Goal: Task Accomplishment & Management: Manage account settings

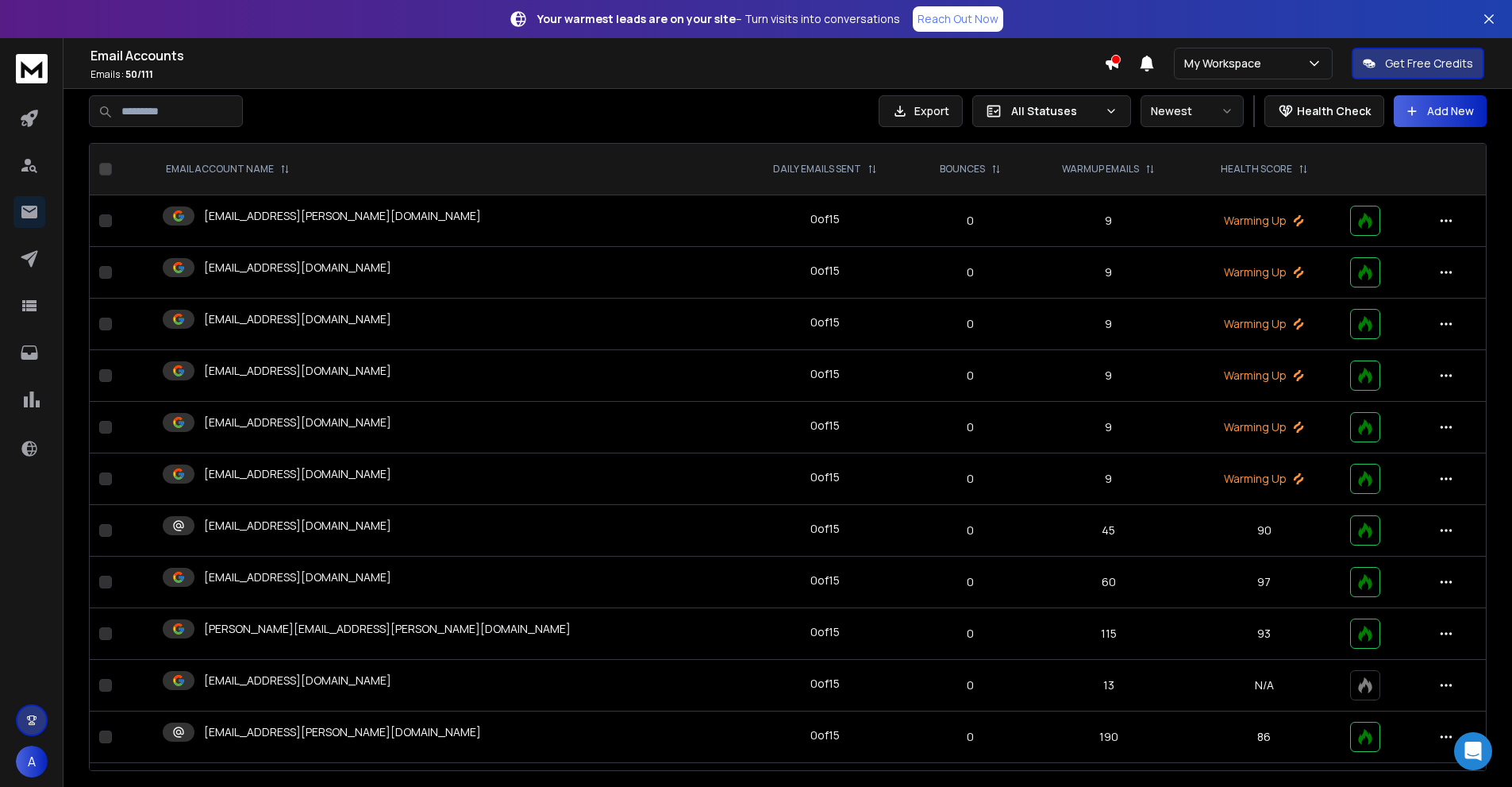
scroll to position [79, 0]
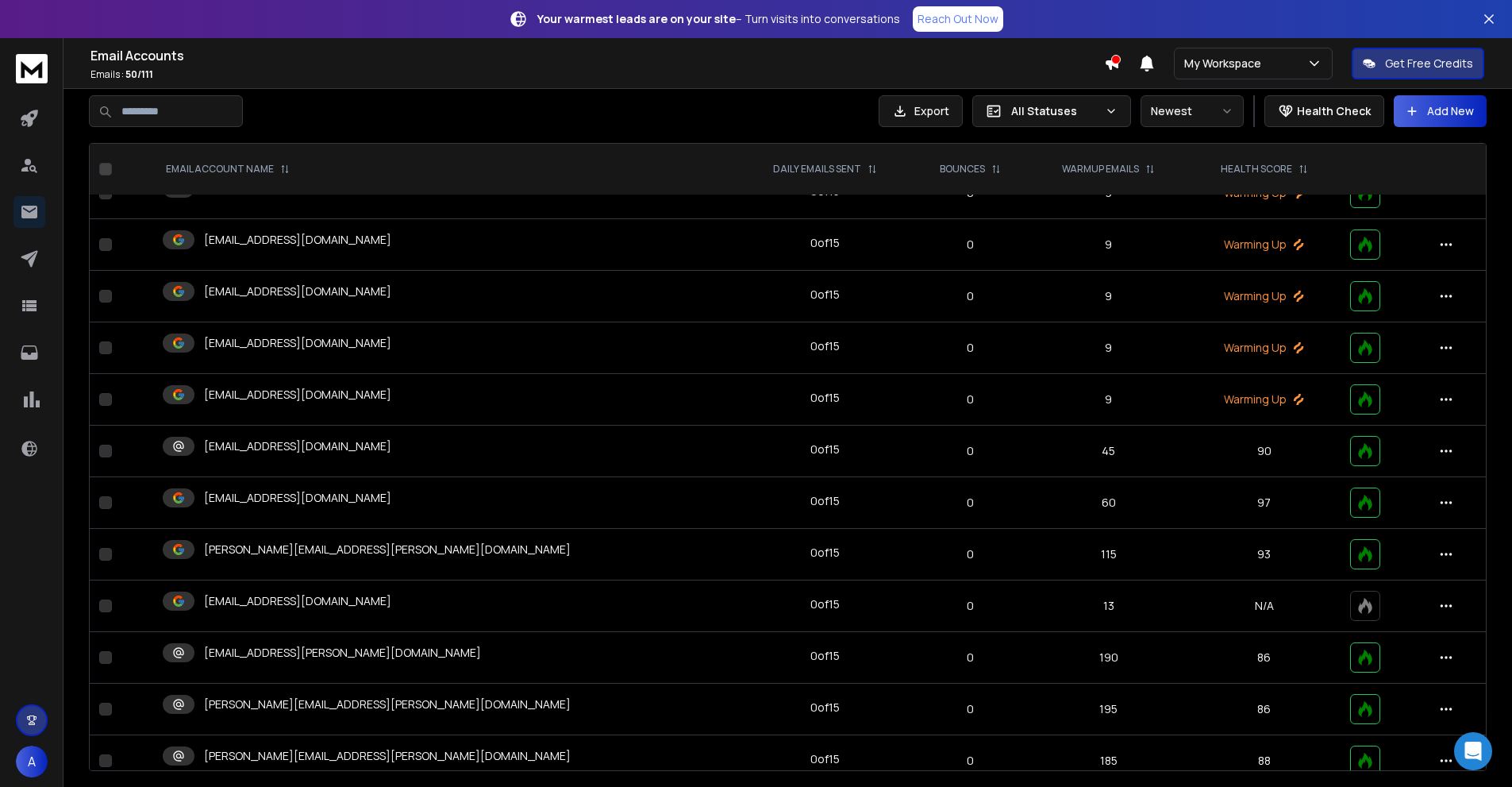
click at [1357, 553] on icon at bounding box center [1365, 554] width 16 height 16
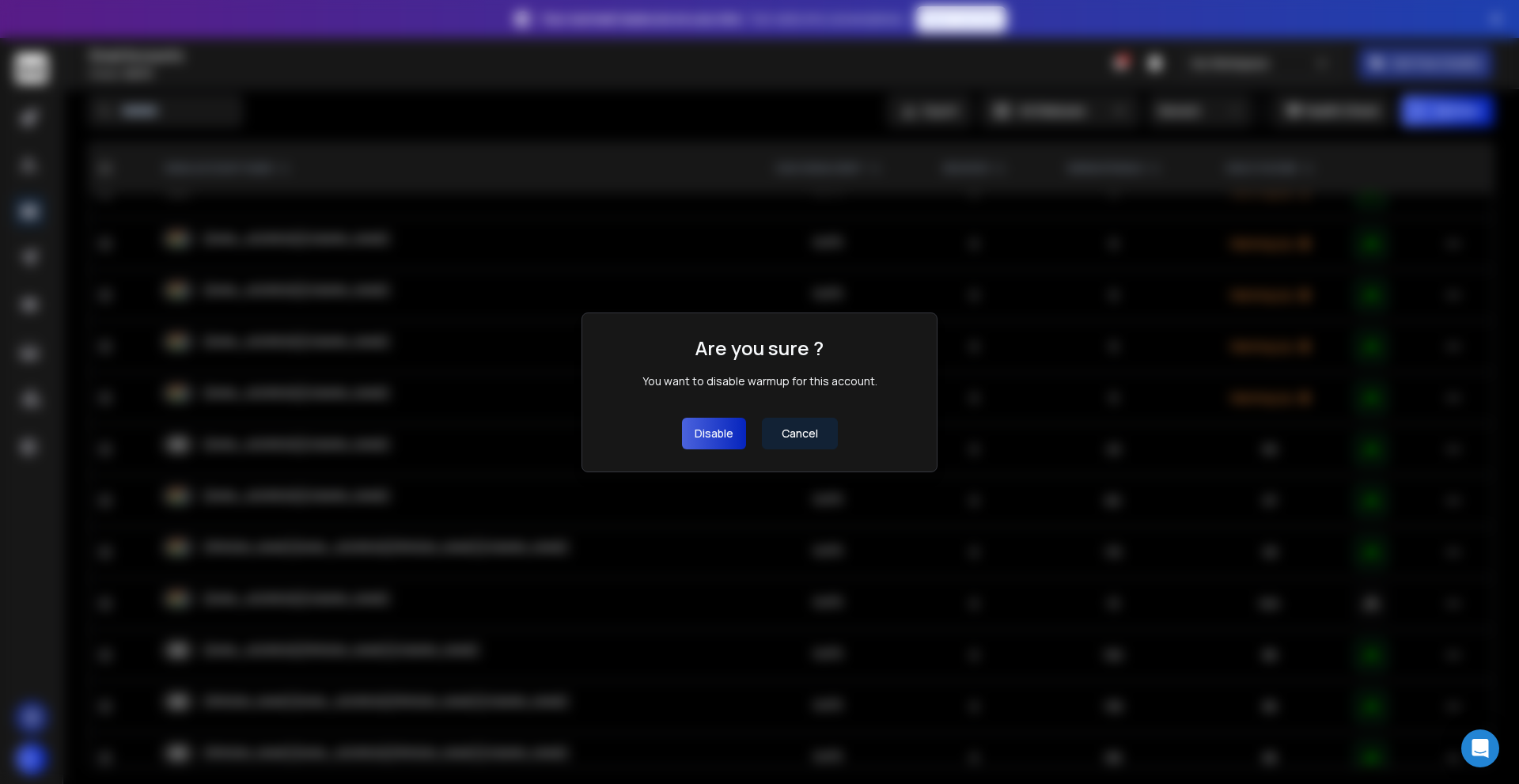
click at [692, 423] on button "Disable" at bounding box center [713, 433] width 64 height 32
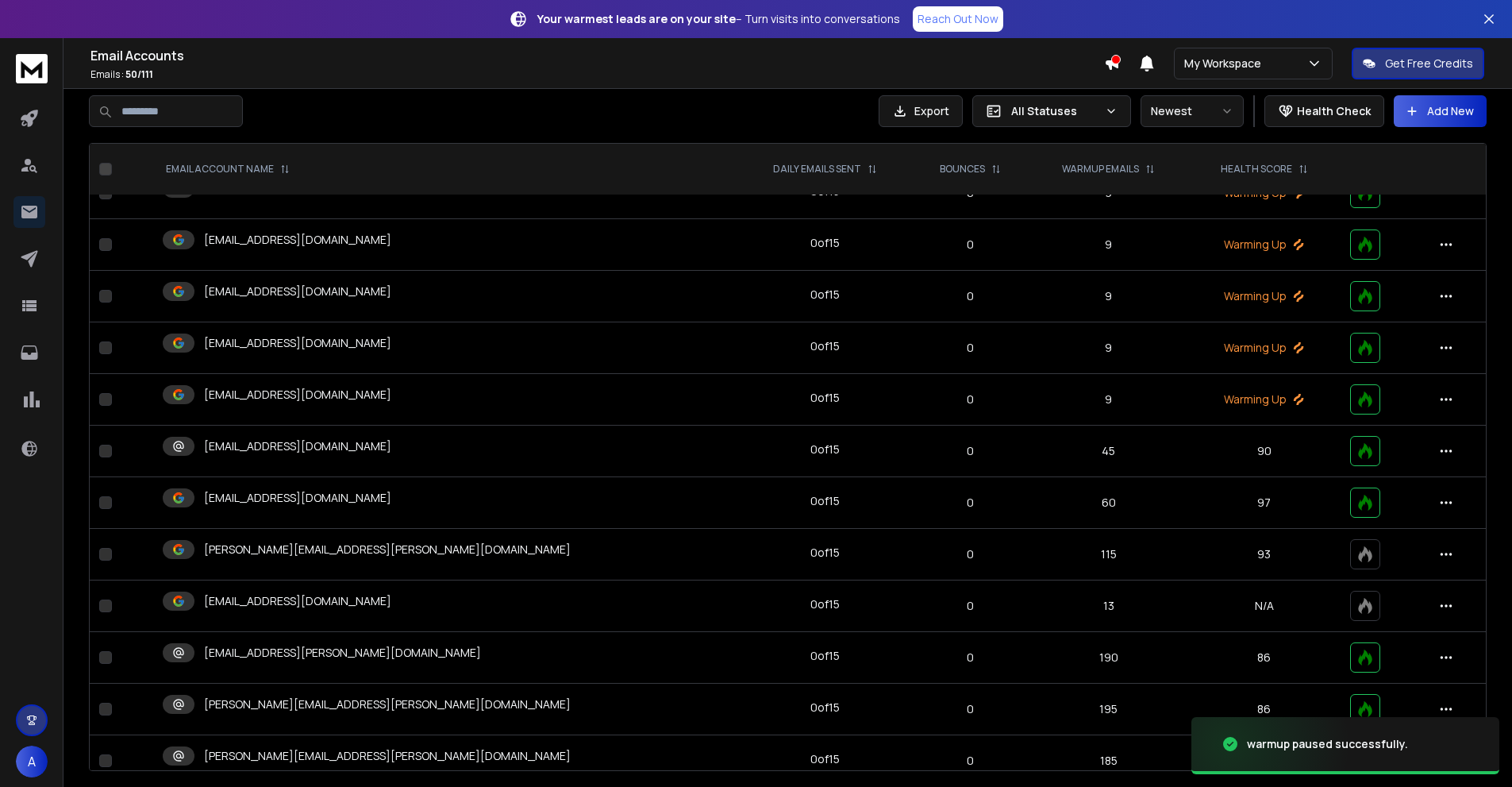
click at [1357, 496] on icon at bounding box center [1365, 501] width 16 height 16
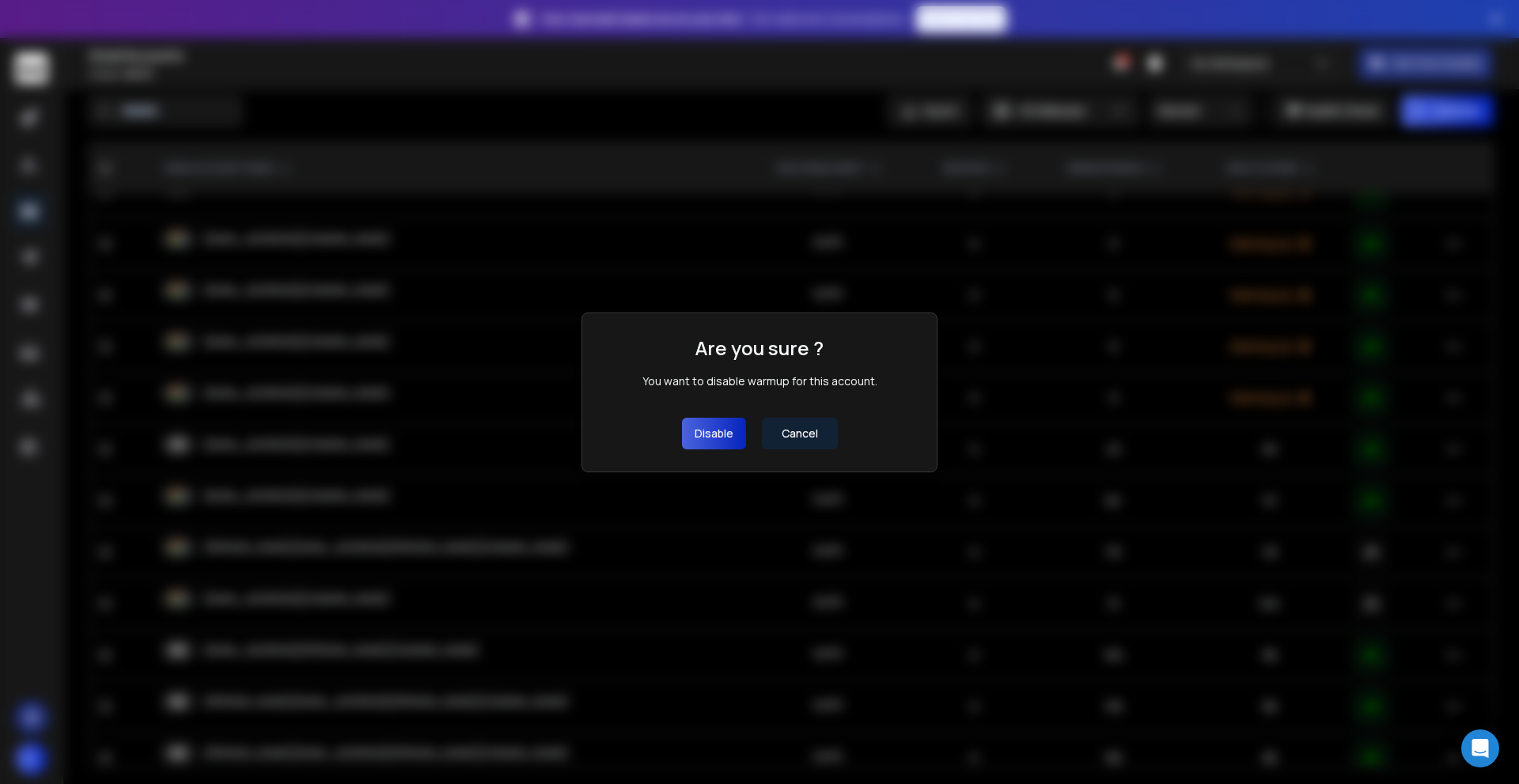
click at [689, 438] on button "Disable" at bounding box center [713, 433] width 64 height 32
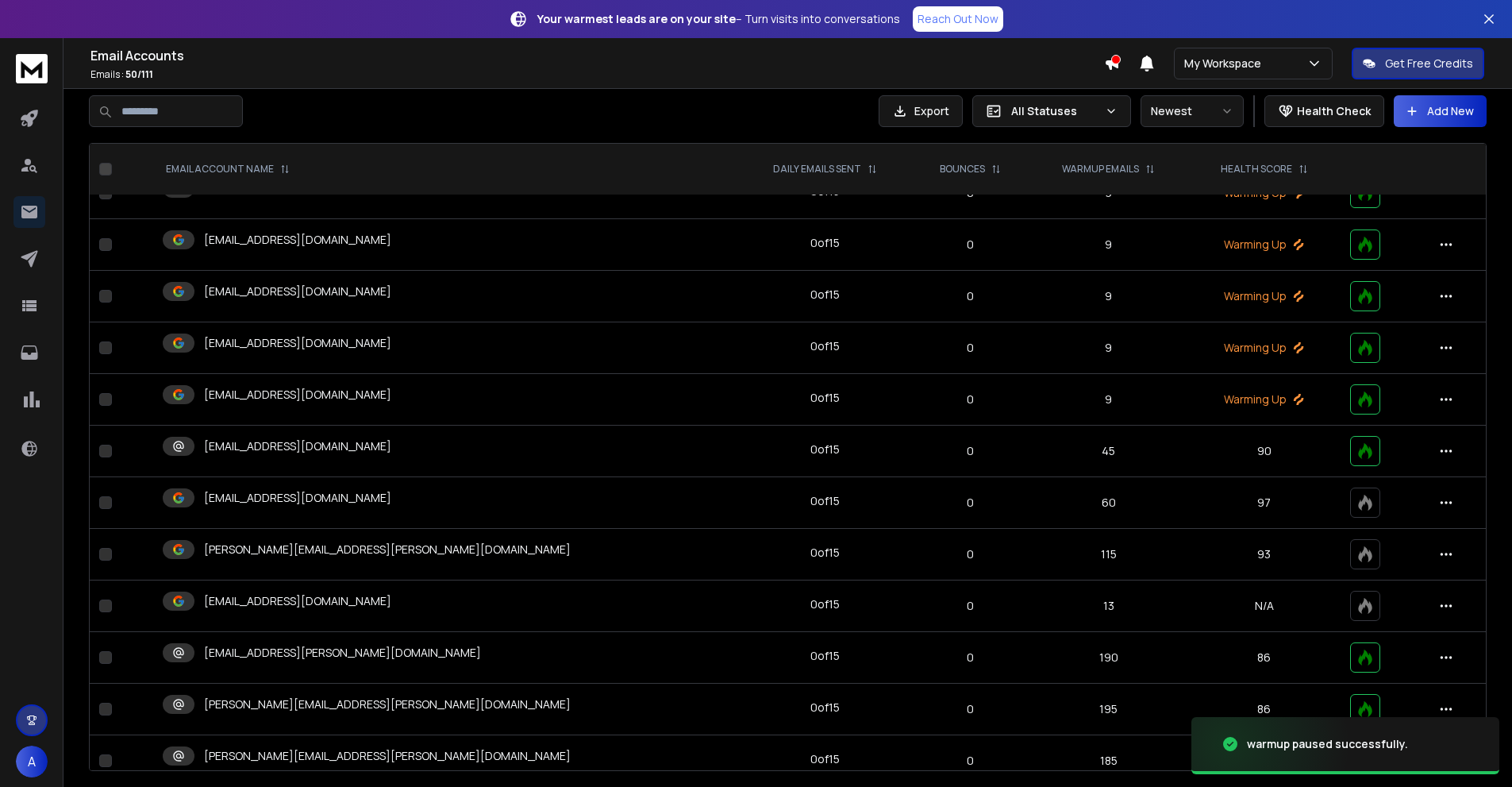
click at [1028, 335] on td "9" at bounding box center [1108, 348] width 160 height 52
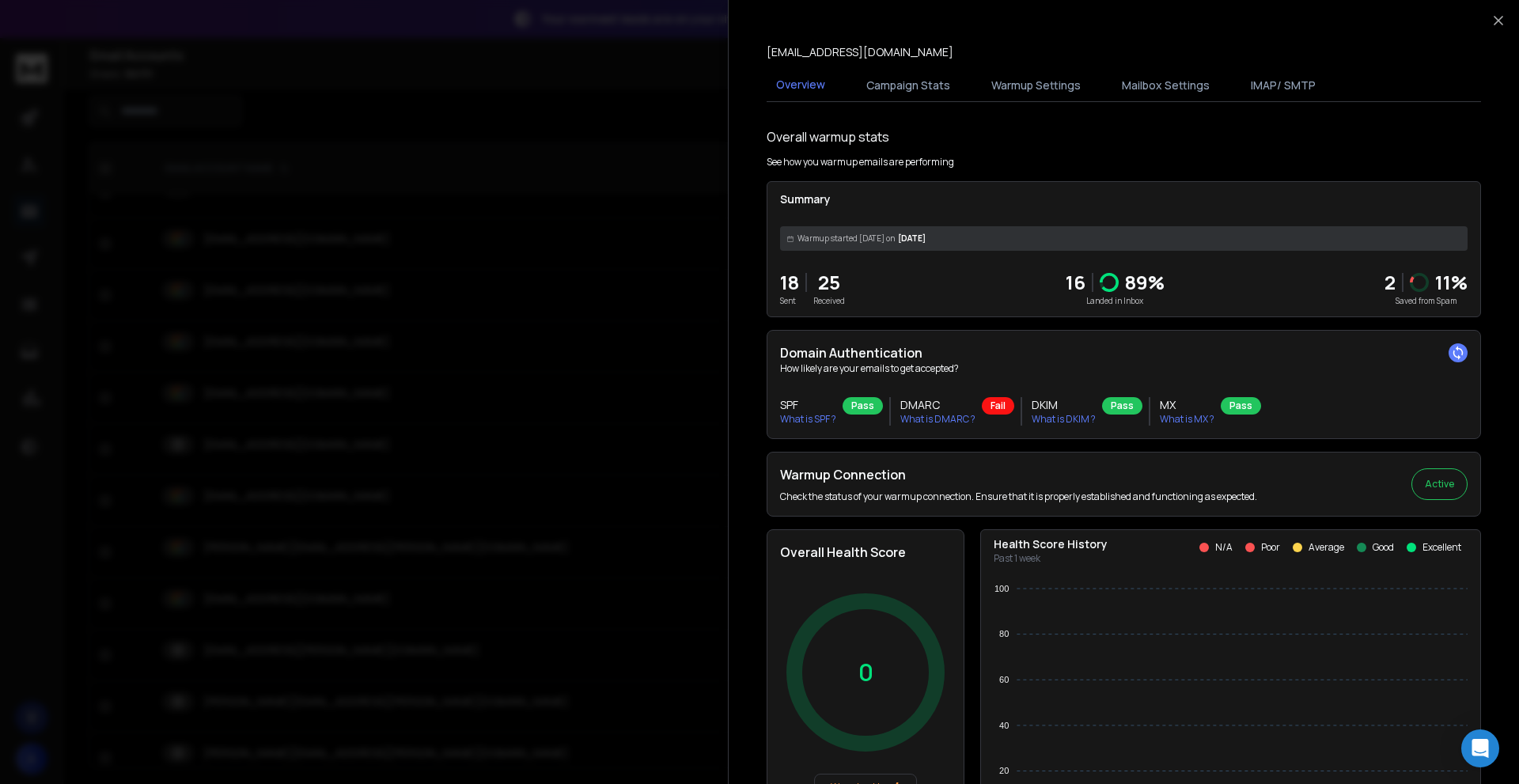
click at [657, 277] on div at bounding box center [759, 392] width 1519 height 784
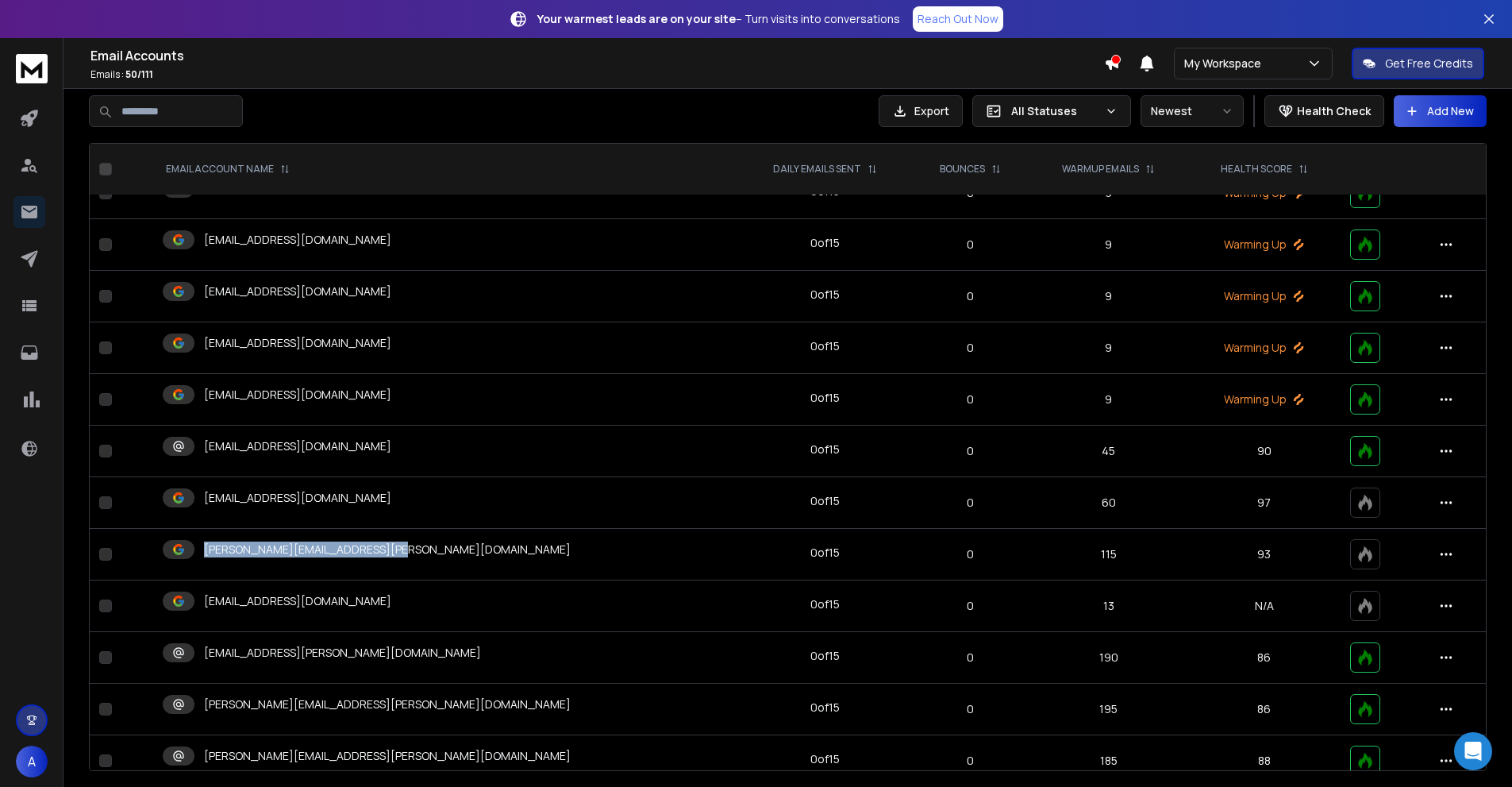
drag, startPoint x: 403, startPoint y: 547, endPoint x: 203, endPoint y: 546, distance: 200.0
click at [203, 546] on div "[PERSON_NAME][EMAIL_ADDRESS][PERSON_NAME][DOMAIN_NAME]" at bounding box center [445, 549] width 565 height 19
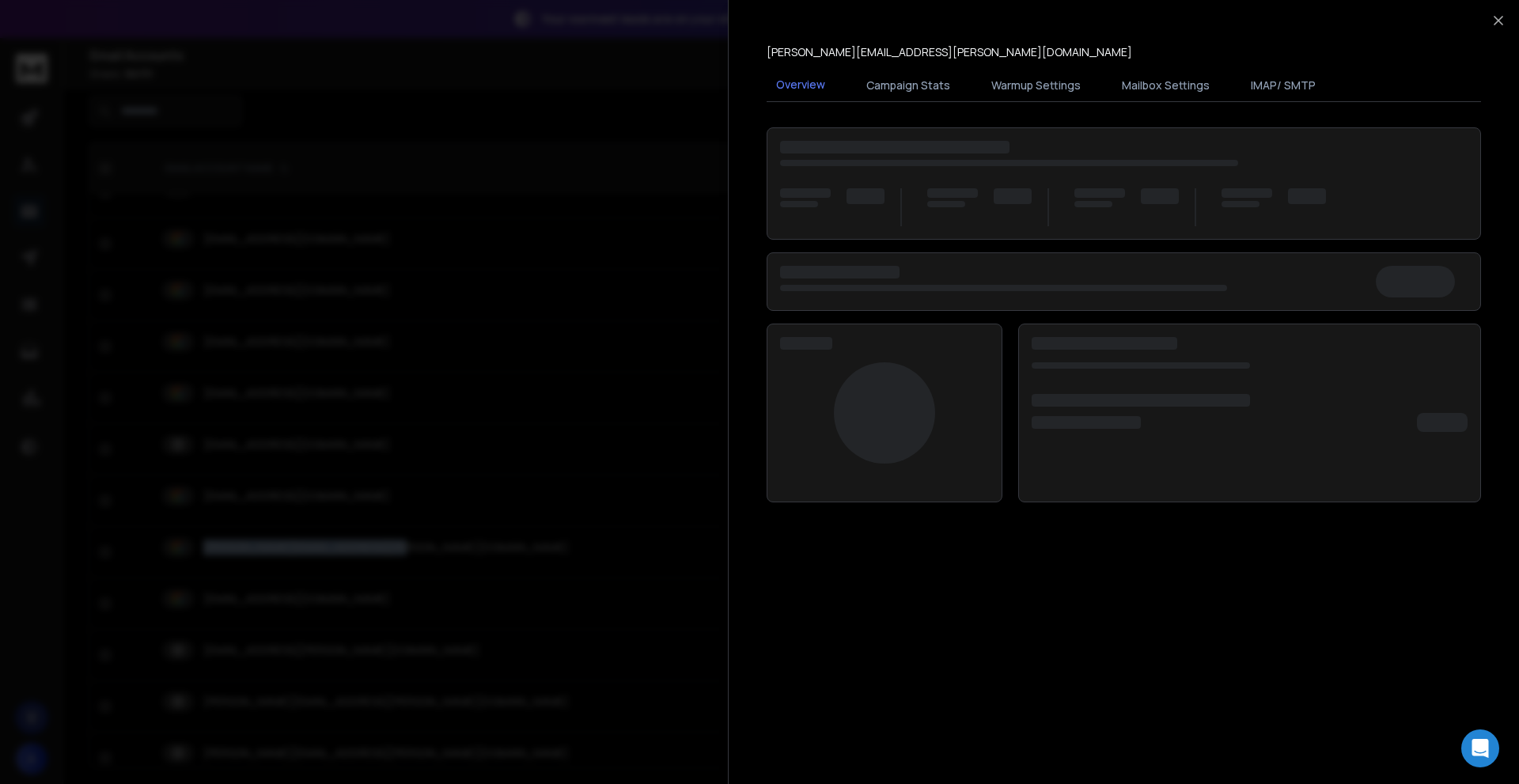
copy p "[PERSON_NAME][EMAIL_ADDRESS][PERSON_NAME][DOMAIN_NAME]"
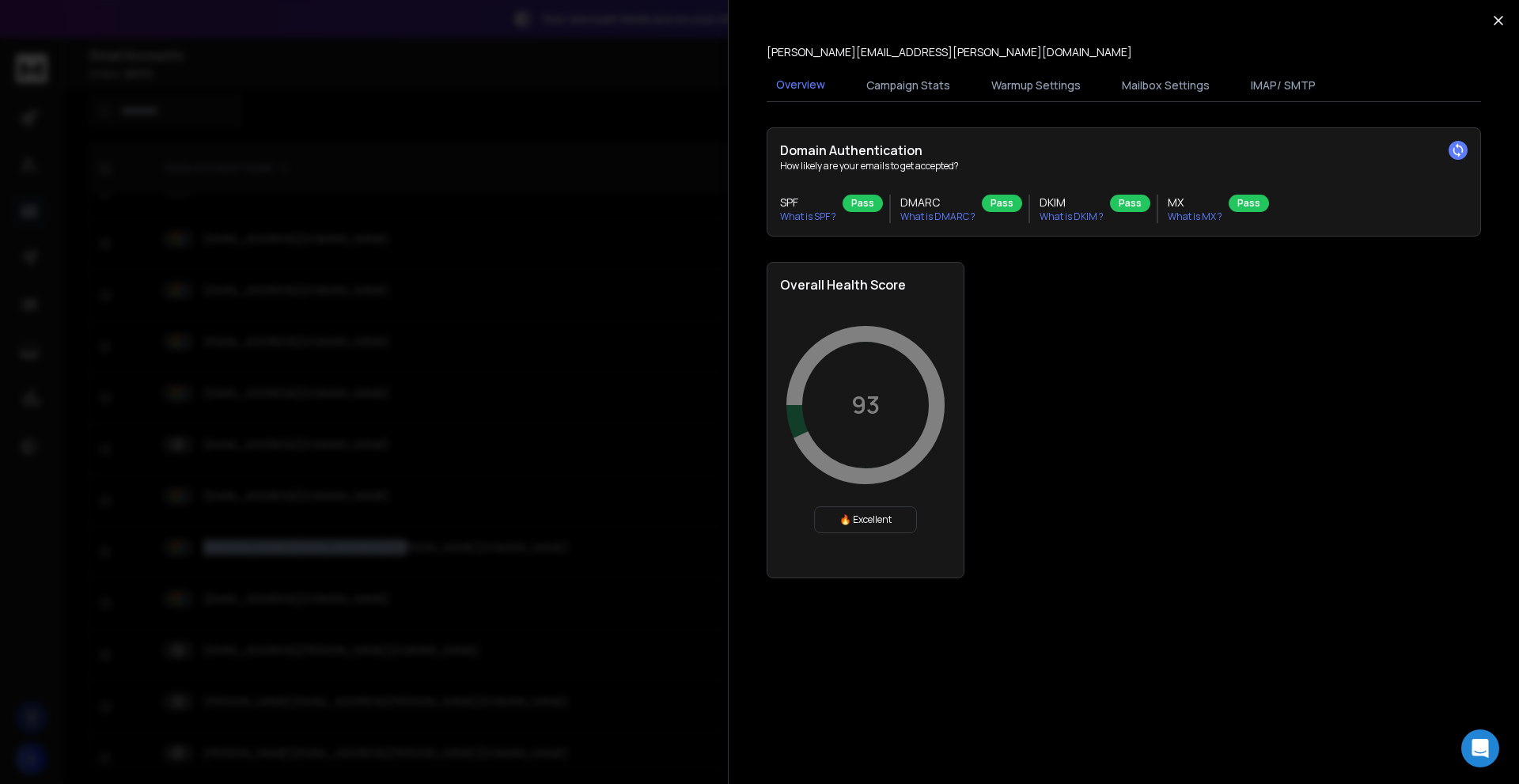
click at [1492, 28] on icon "button" at bounding box center [1498, 20] width 15 height 15
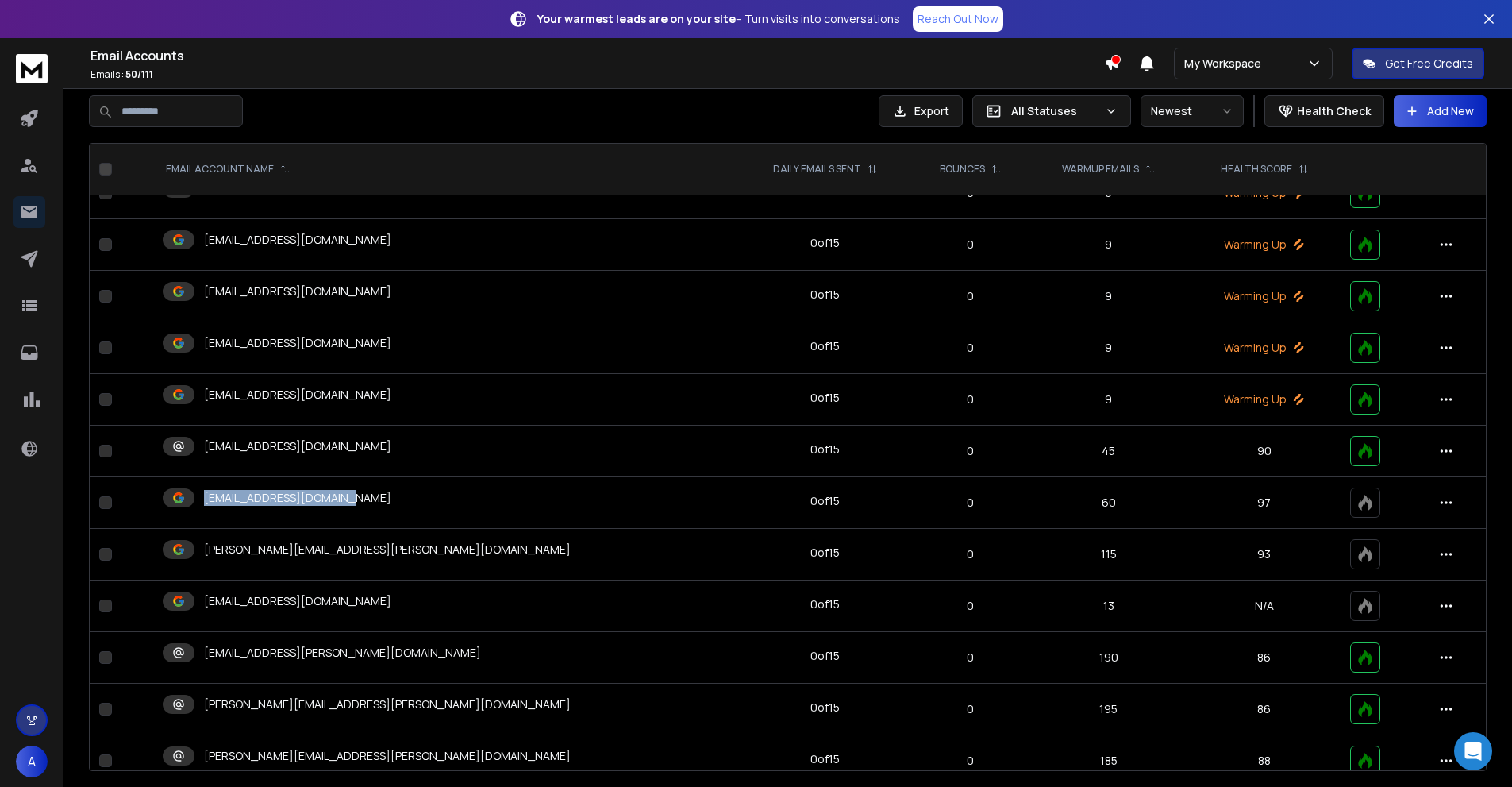
drag, startPoint x: 364, startPoint y: 497, endPoint x: 197, endPoint y: 501, distance: 167.0
click at [197, 501] on div "[EMAIL_ADDRESS][DOMAIN_NAME]" at bounding box center [445, 497] width 565 height 19
copy p "[EMAIL_ADDRESS][DOMAIN_NAME]"
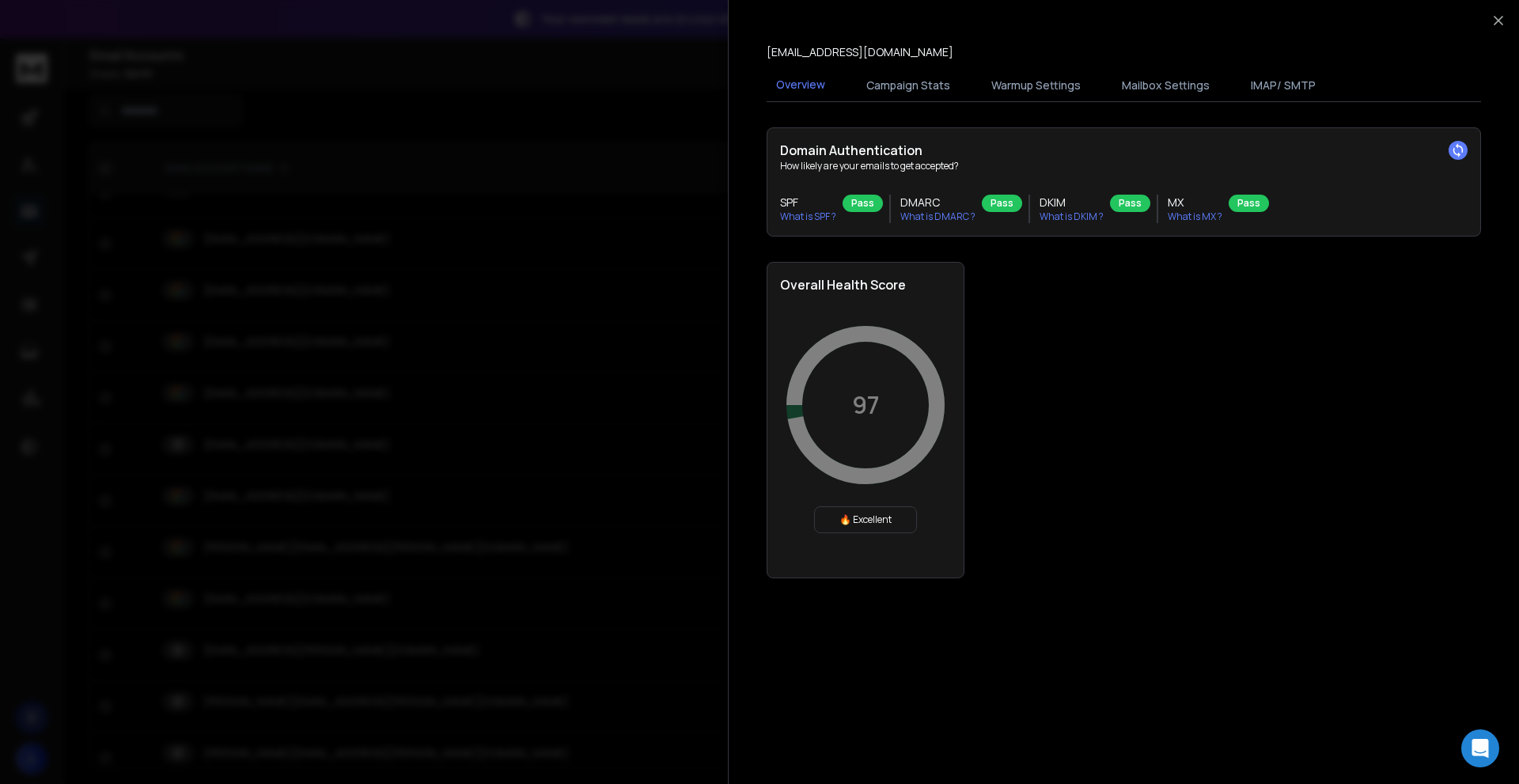
click at [573, 539] on div at bounding box center [759, 392] width 1519 height 784
